Goal: Task Accomplishment & Management: Manage account settings

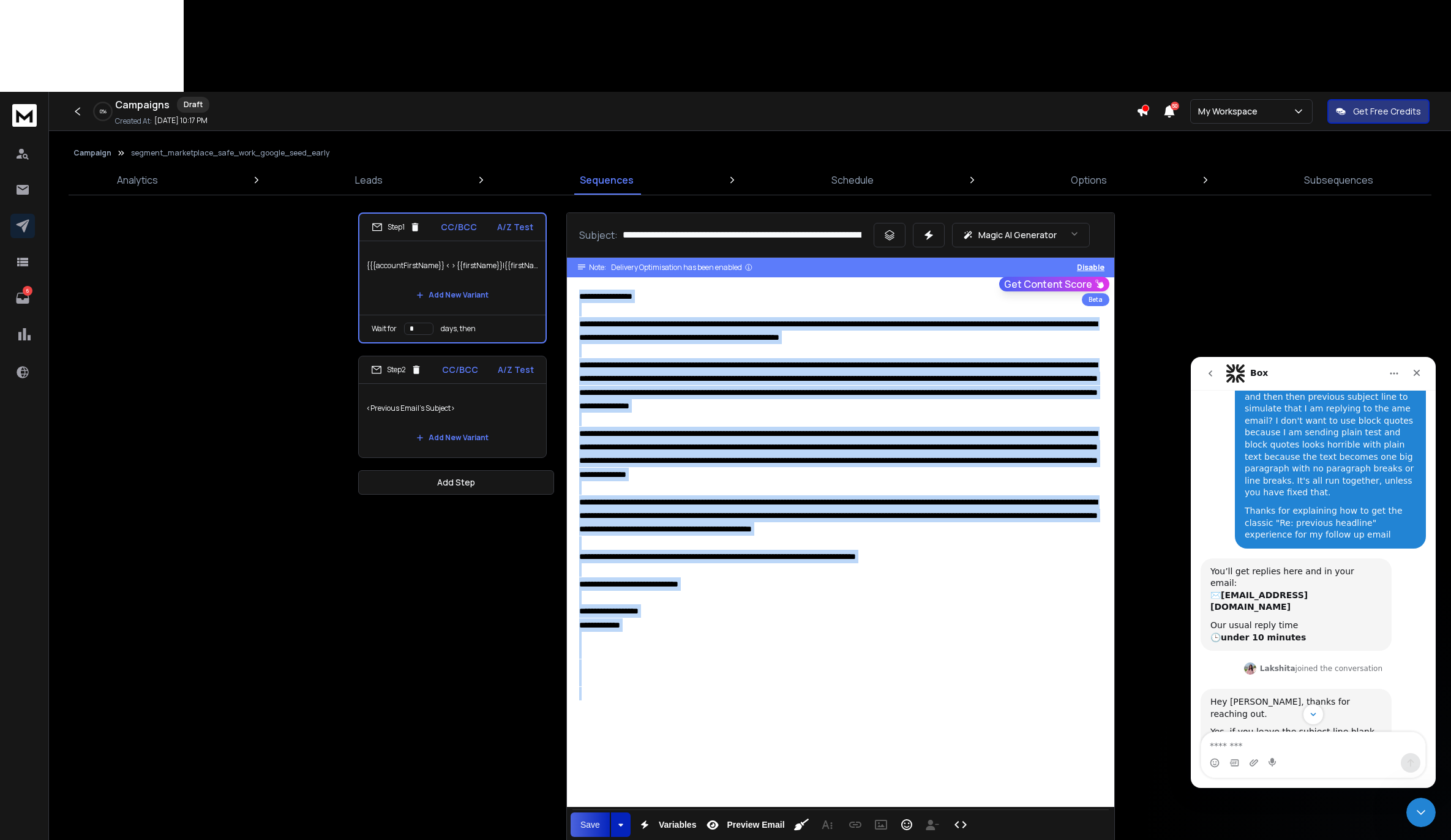
scroll to position [239, 0]
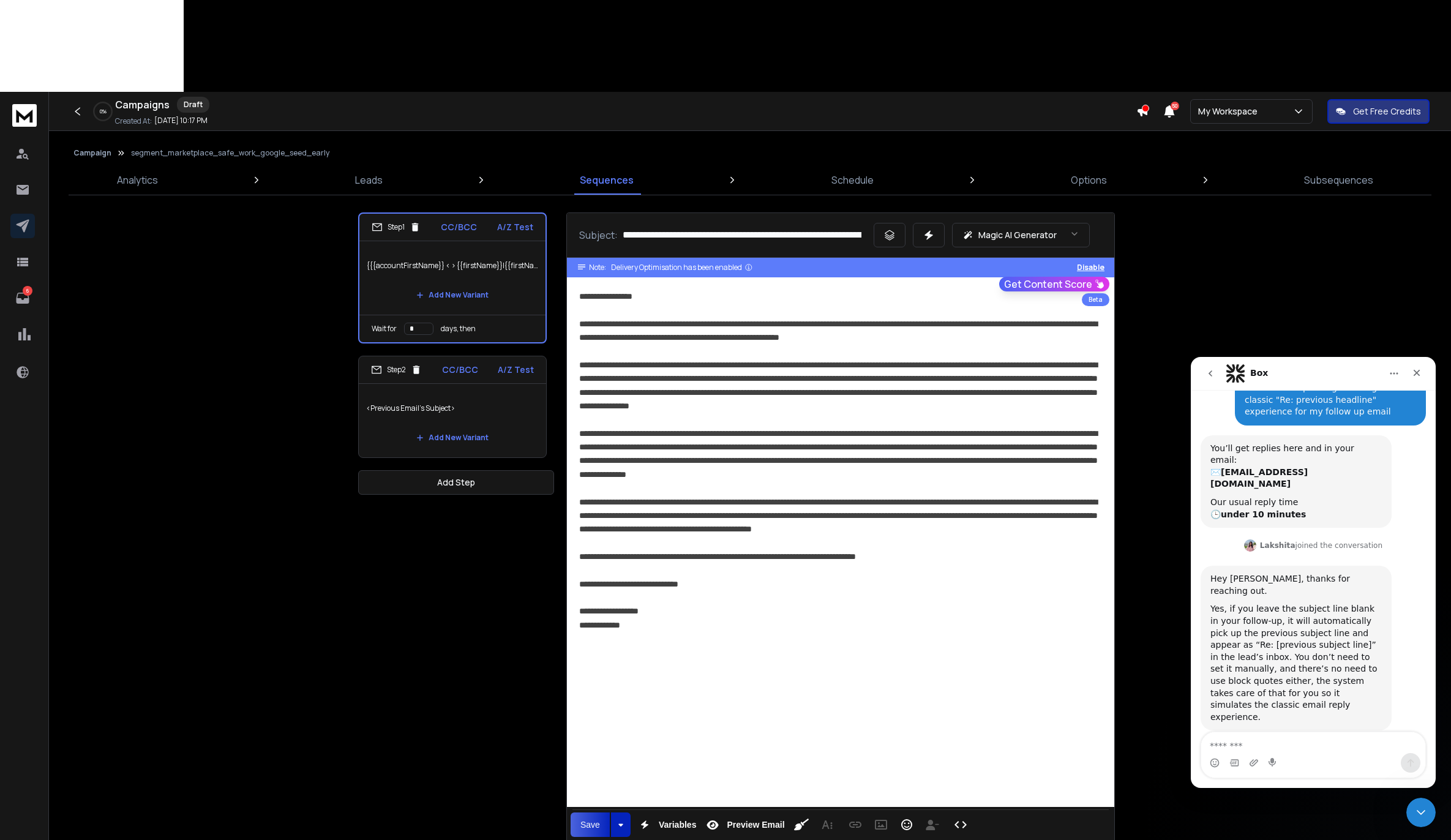
click at [199, 208] on div "**********" at bounding box center [750, 527] width 1362 height 640
click at [22, 219] on icon at bounding box center [22, 225] width 13 height 13
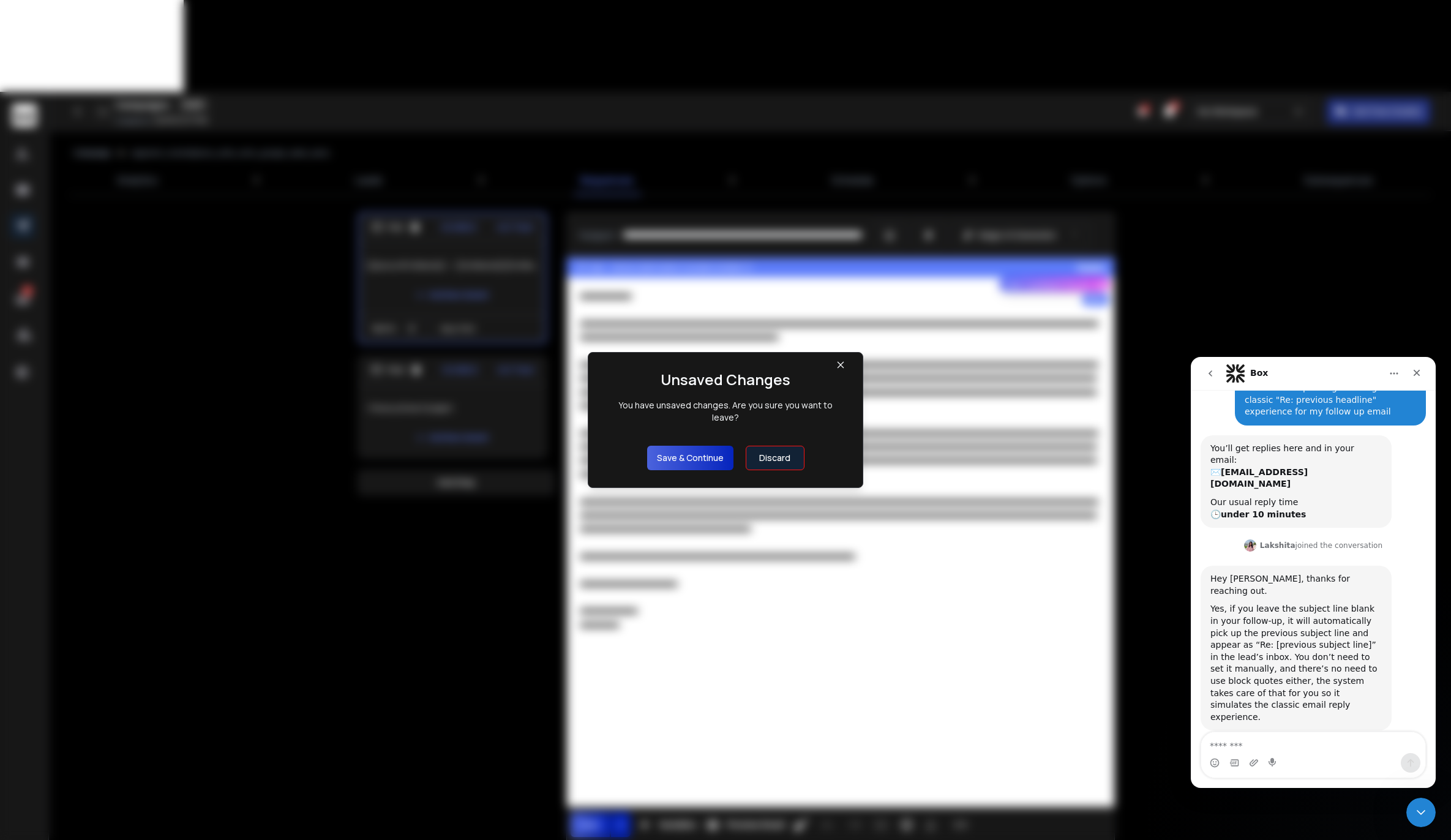
click at [838, 370] on icon at bounding box center [840, 365] width 10 height 10
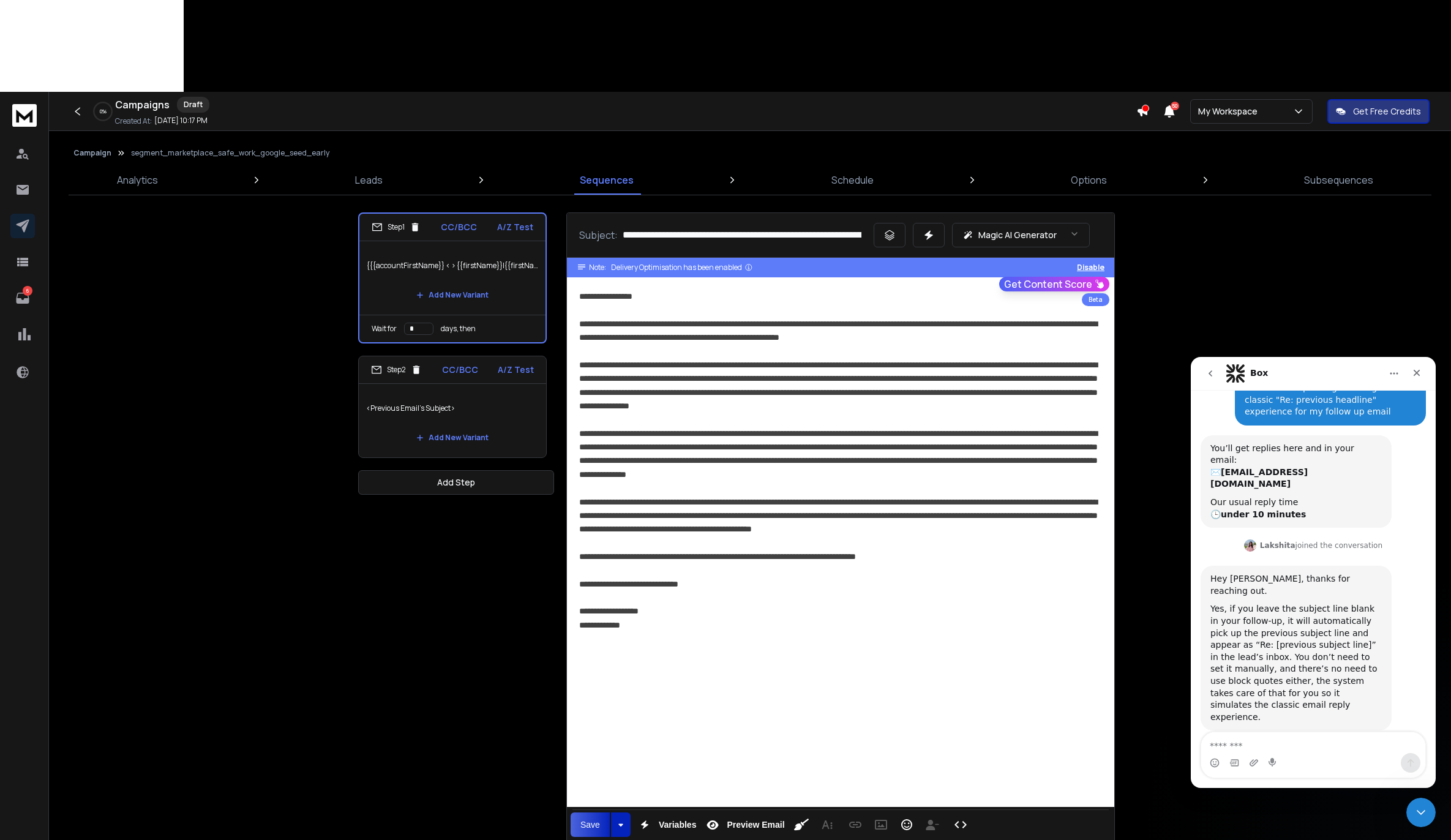
click at [445, 391] on p "<Previous Email's Subject>" at bounding box center [452, 408] width 172 height 34
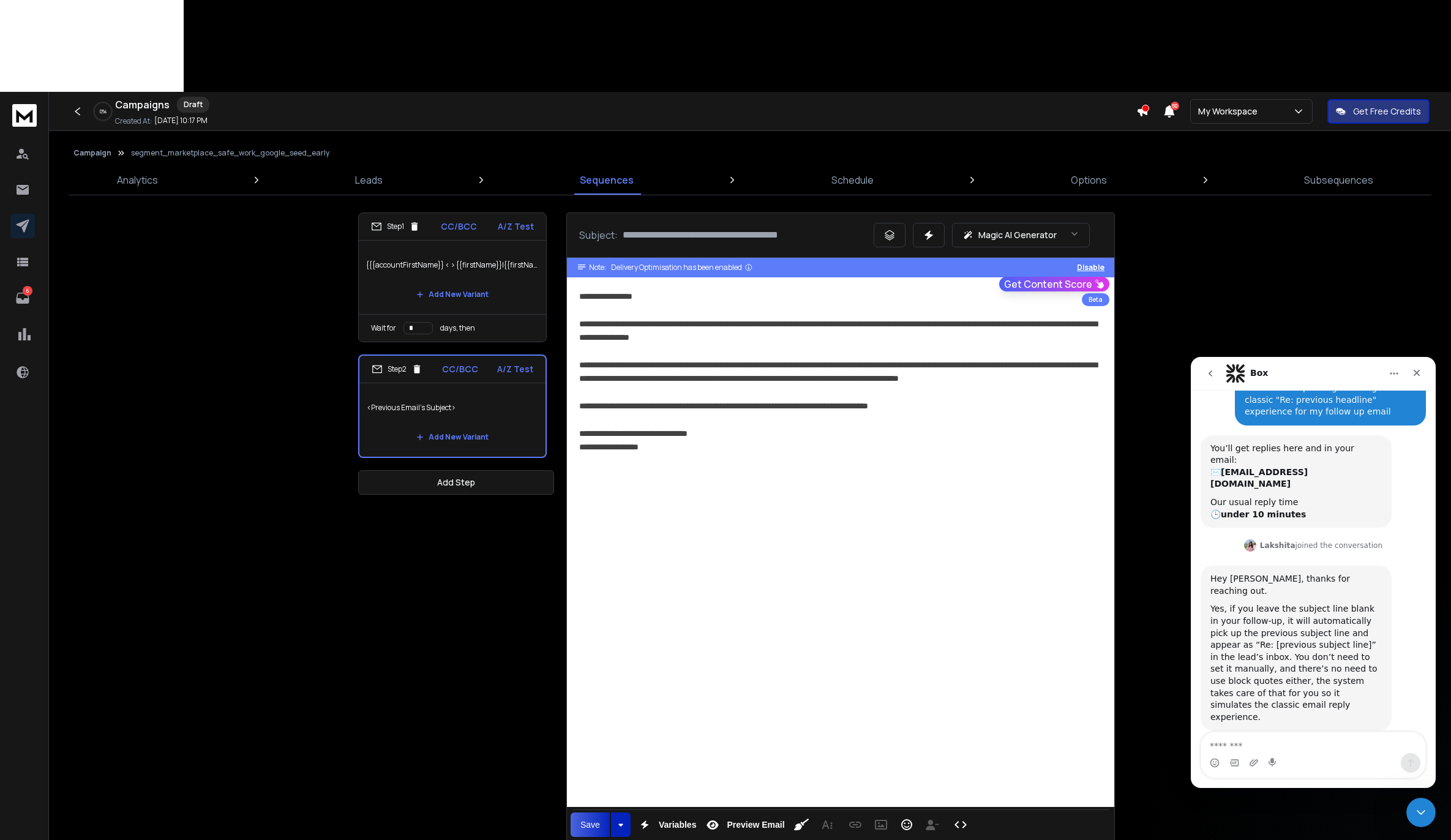
click at [447, 248] on p "{{{accountFirstName}} < > {{firstName}}|{{firstName}} < > {{accountFirstName}}|…" at bounding box center [452, 264] width 172 height 34
type input "**********"
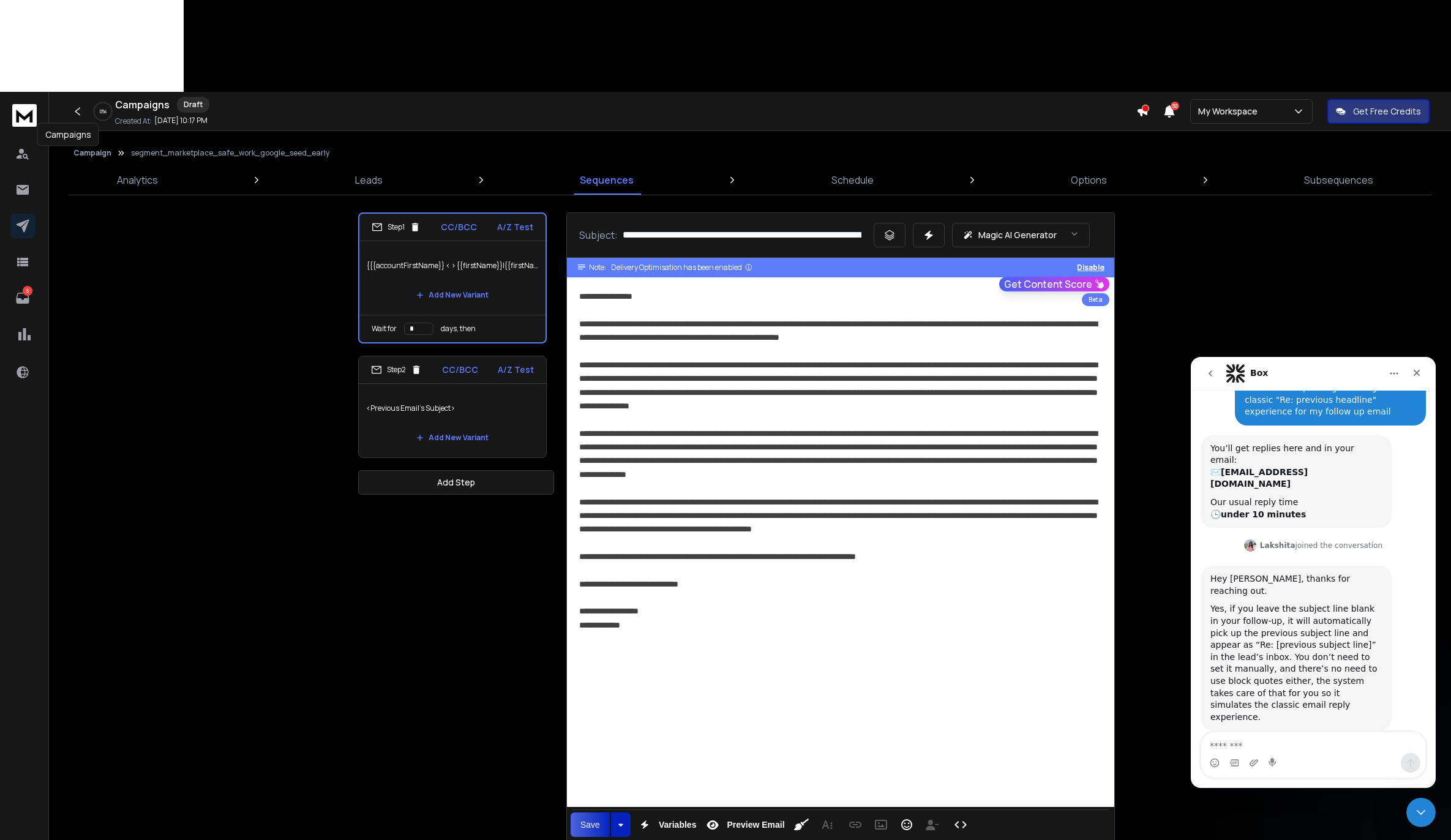
click at [24, 219] on icon at bounding box center [22, 226] width 14 height 14
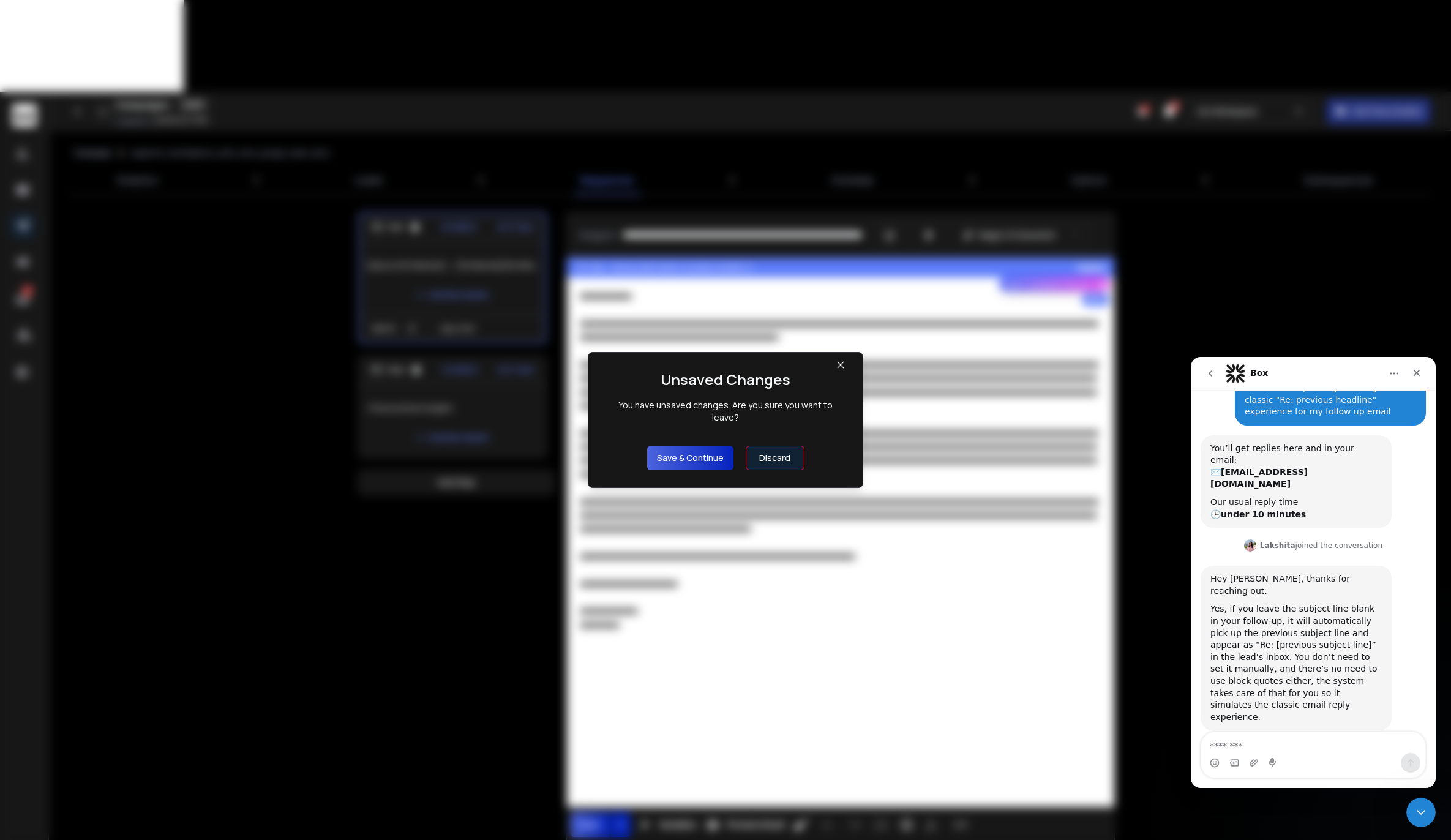
click at [783, 453] on button "Discard" at bounding box center [775, 458] width 59 height 25
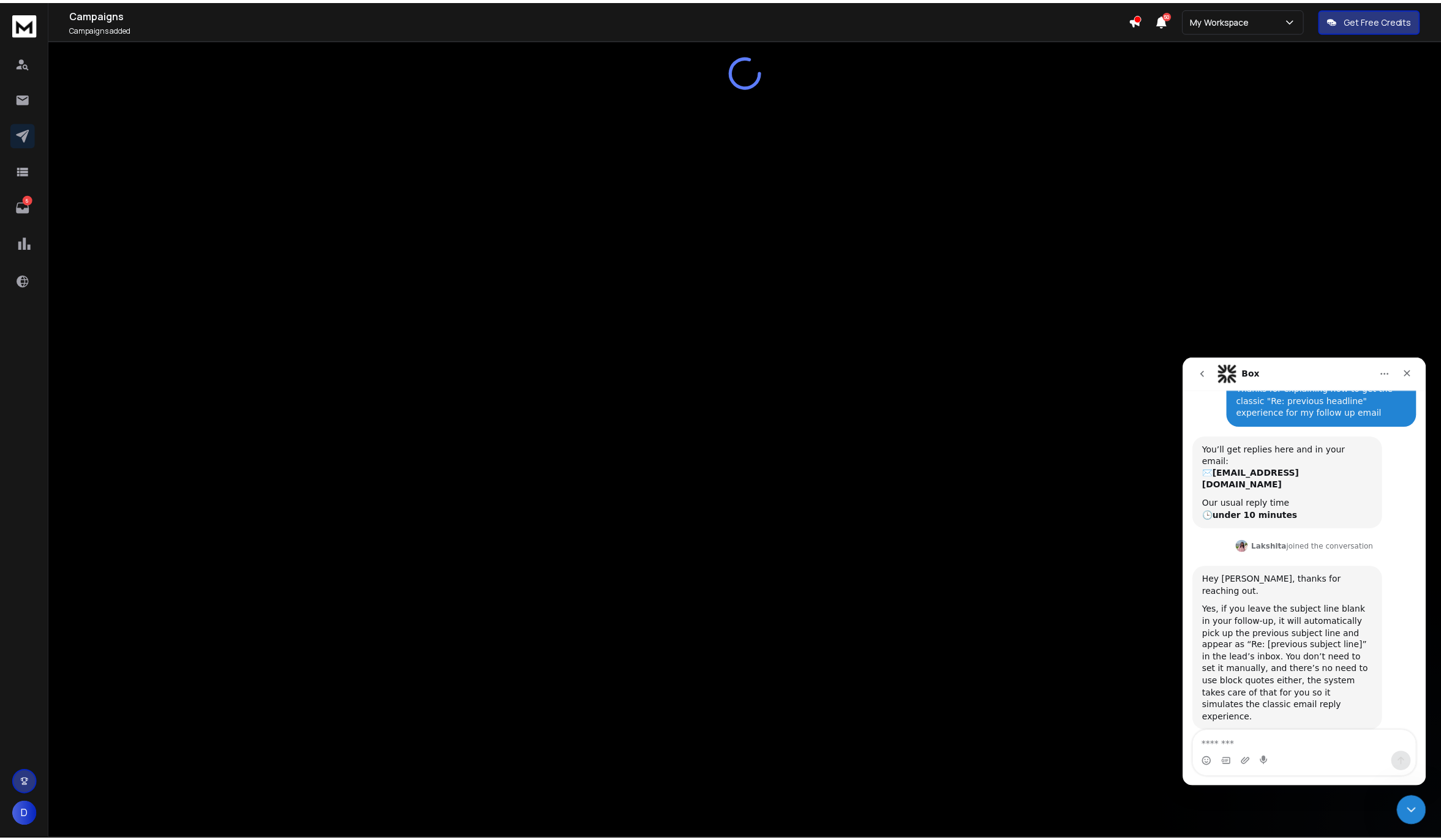
scroll to position [239, 0]
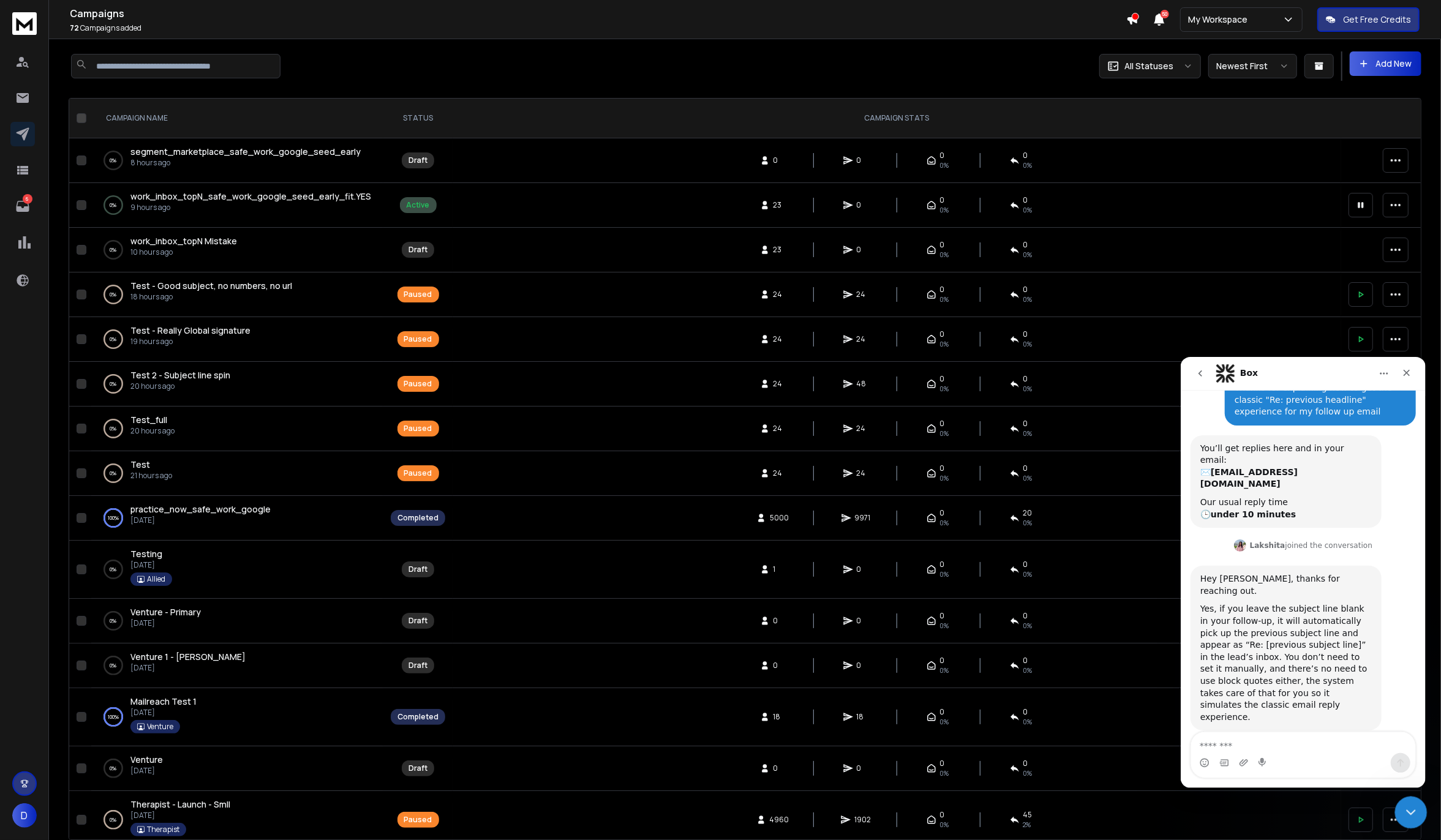
click at [1418, 807] on div "Close Intercom Messenger" at bounding box center [1408, 810] width 30 height 30
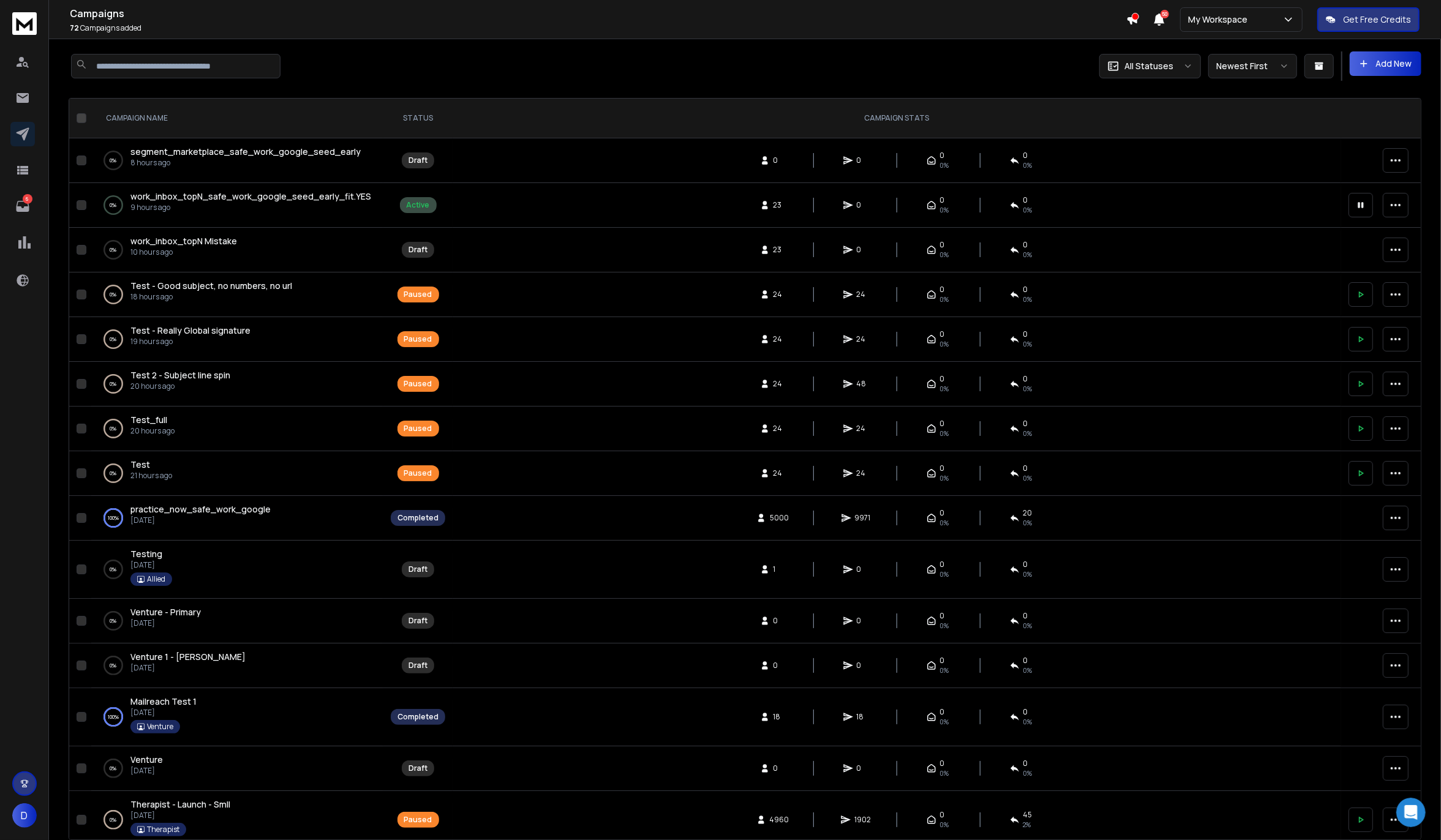
click at [199, 193] on span "work_inbox_topN_safe_work_google_seed_early_fit.YES" at bounding box center [250, 196] width 240 height 12
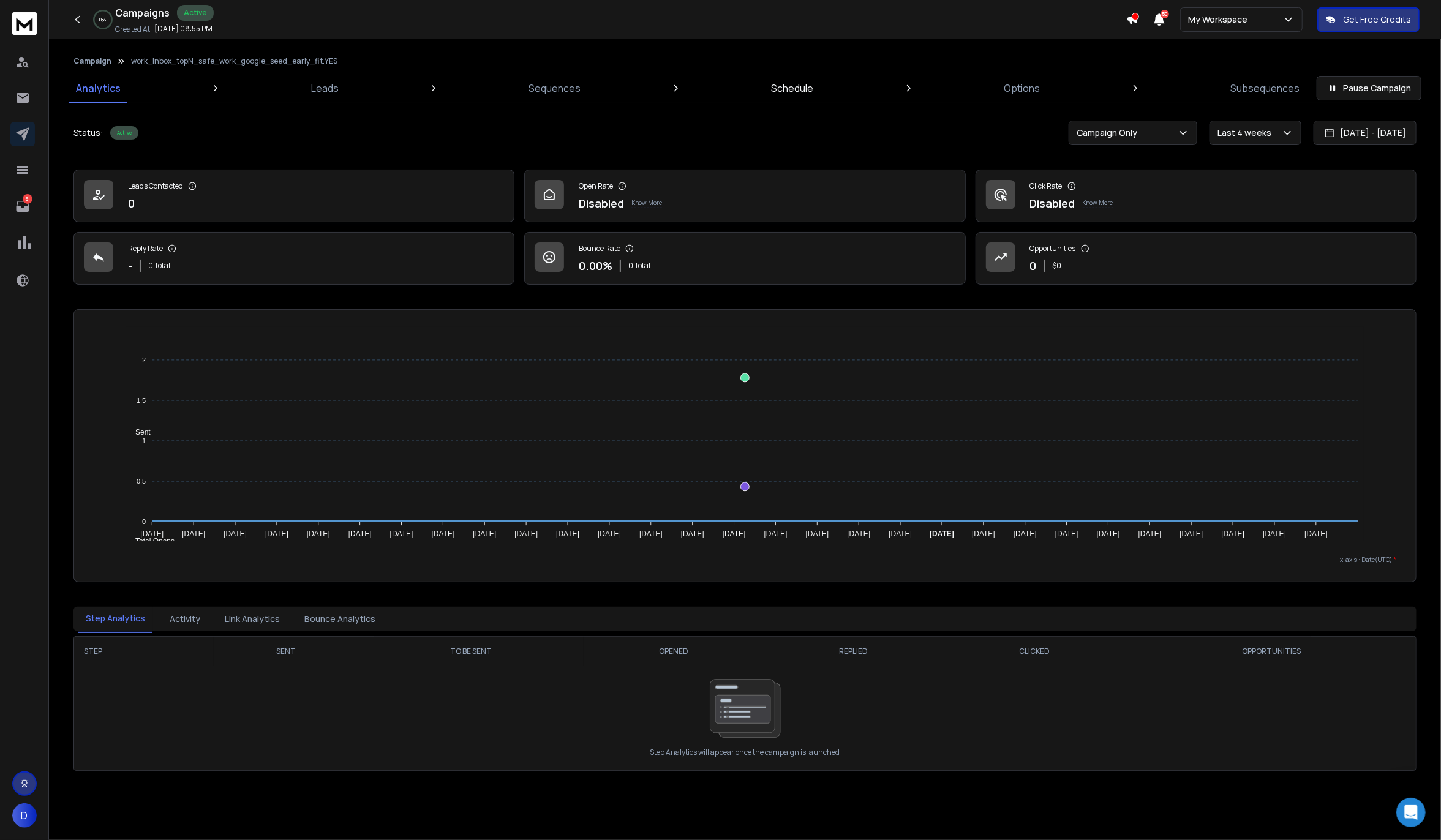
click at [797, 85] on p "Schedule" at bounding box center [792, 88] width 42 height 14
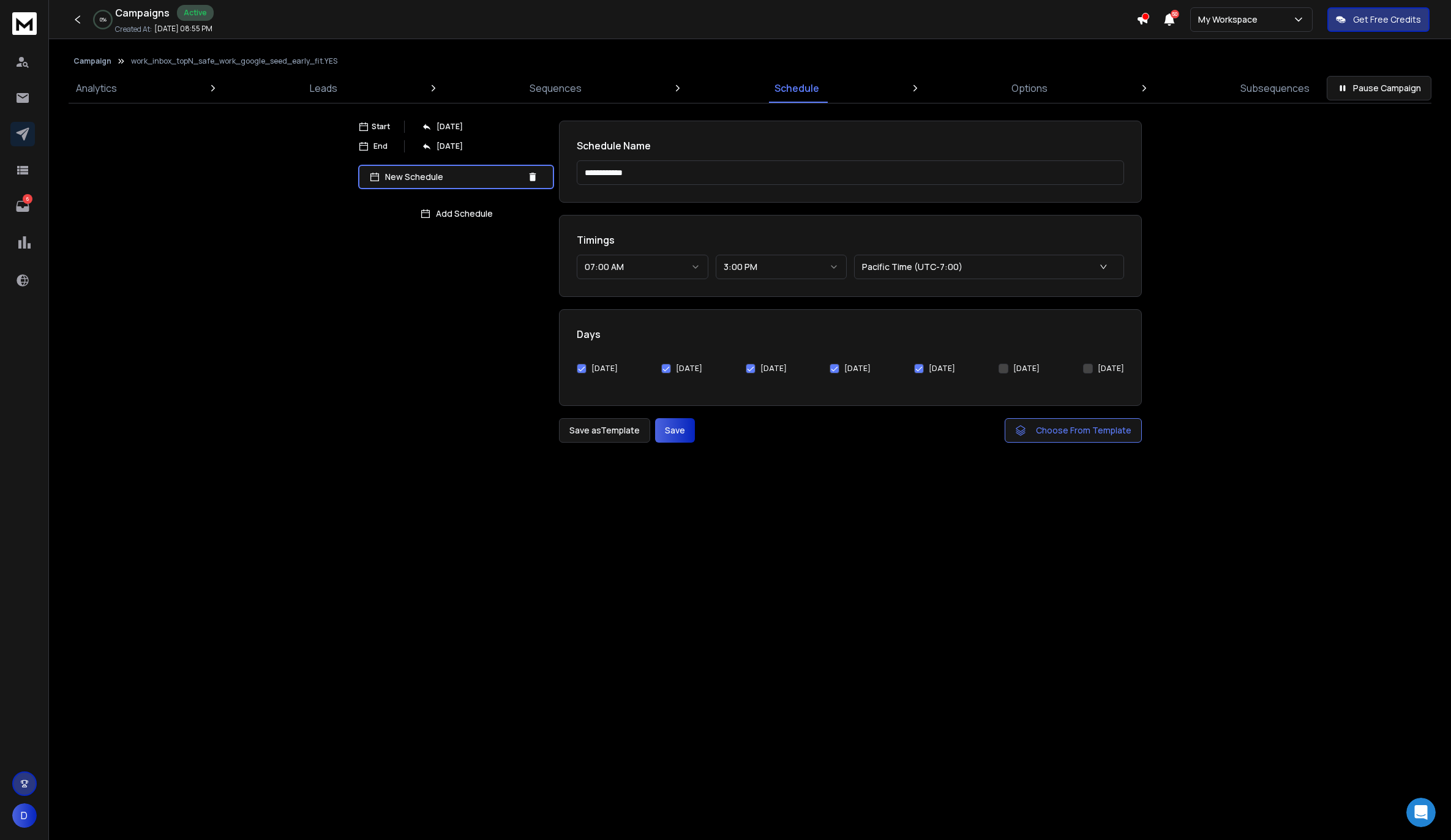
click at [701, 263] on button "07:00 AM" at bounding box center [642, 267] width 132 height 25
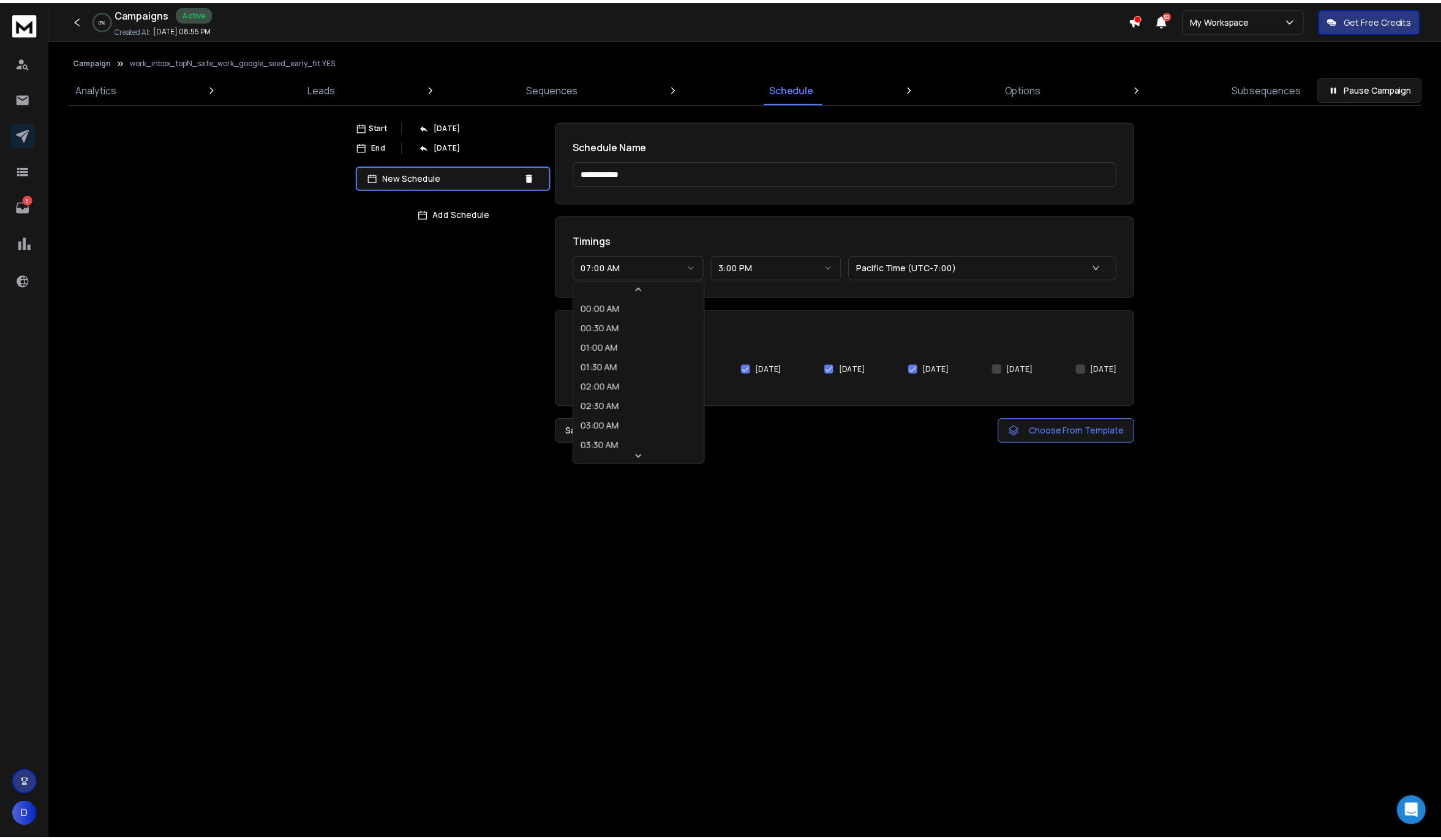
scroll to position [142, 0]
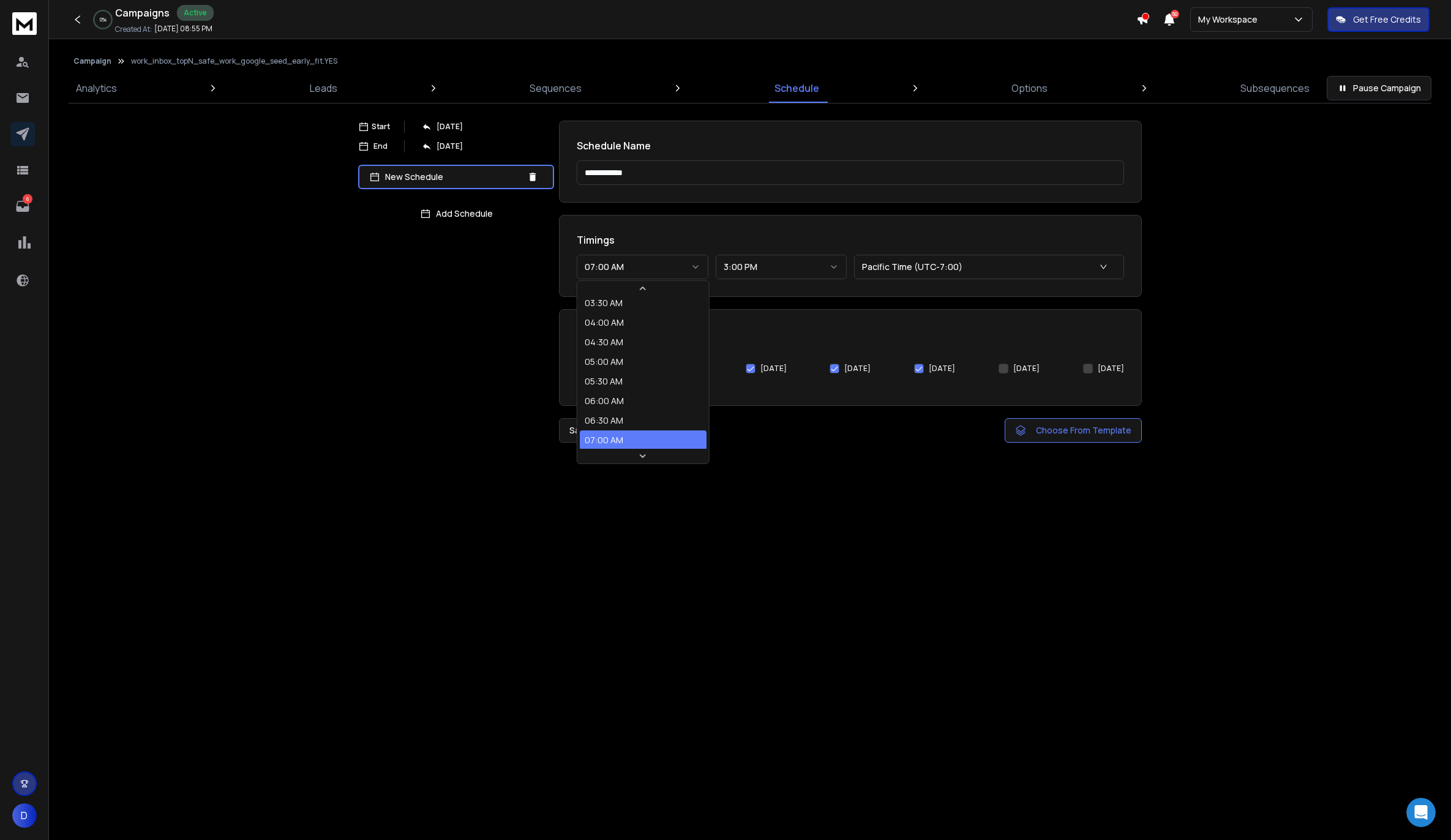
select select "********"
click at [677, 428] on button "Save" at bounding box center [675, 430] width 40 height 25
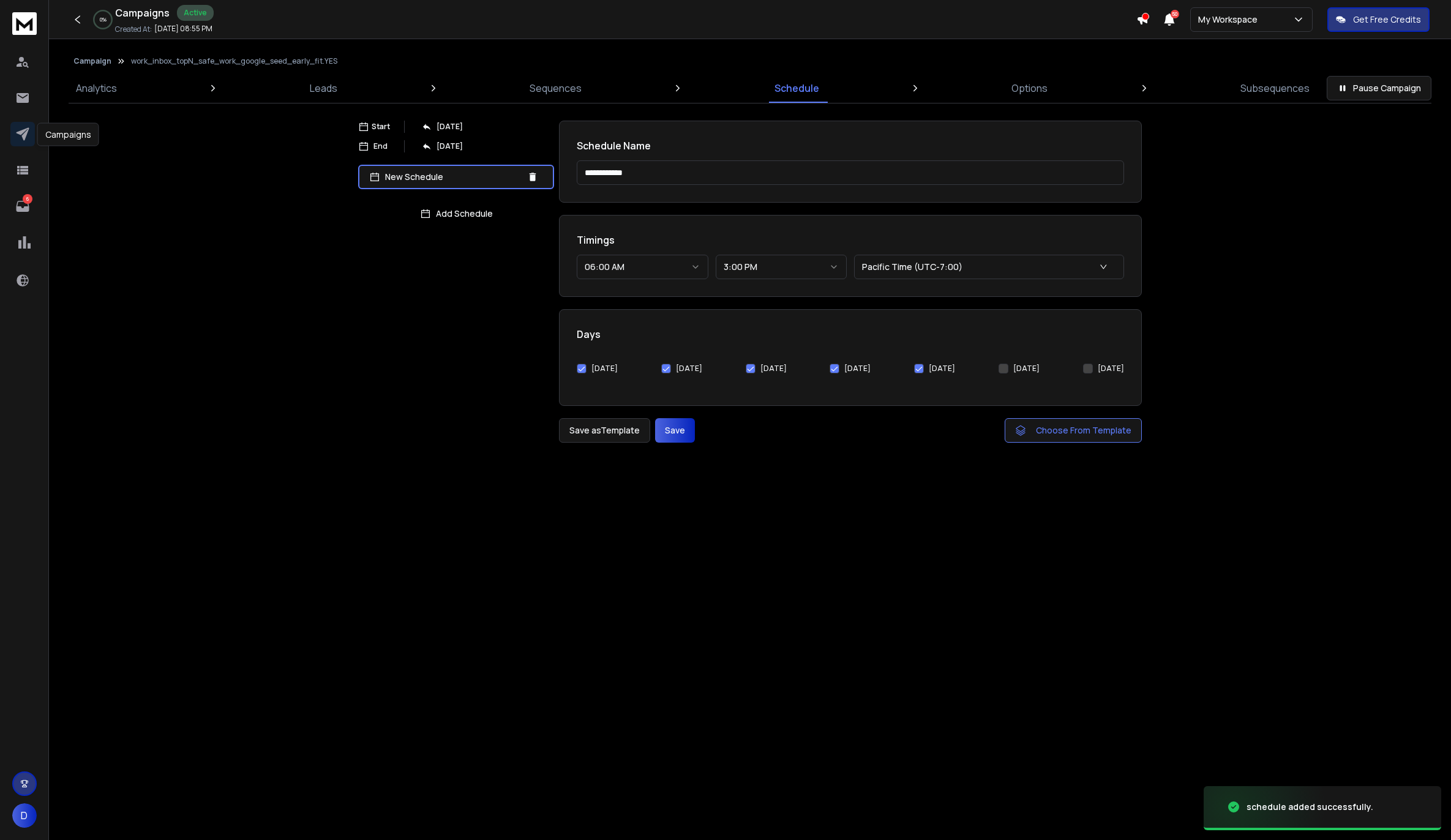
click at [24, 133] on icon at bounding box center [22, 133] width 13 height 13
